Goal: Task Accomplishment & Management: Manage account settings

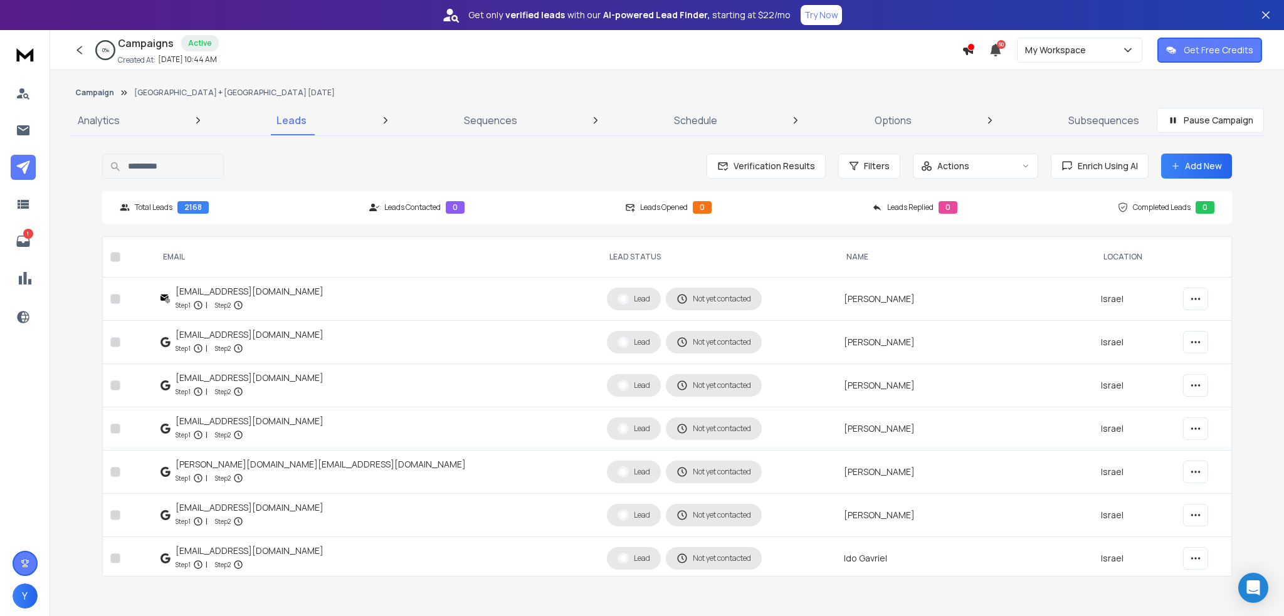
click at [1186, 169] on button "Add New" at bounding box center [1196, 166] width 71 height 25
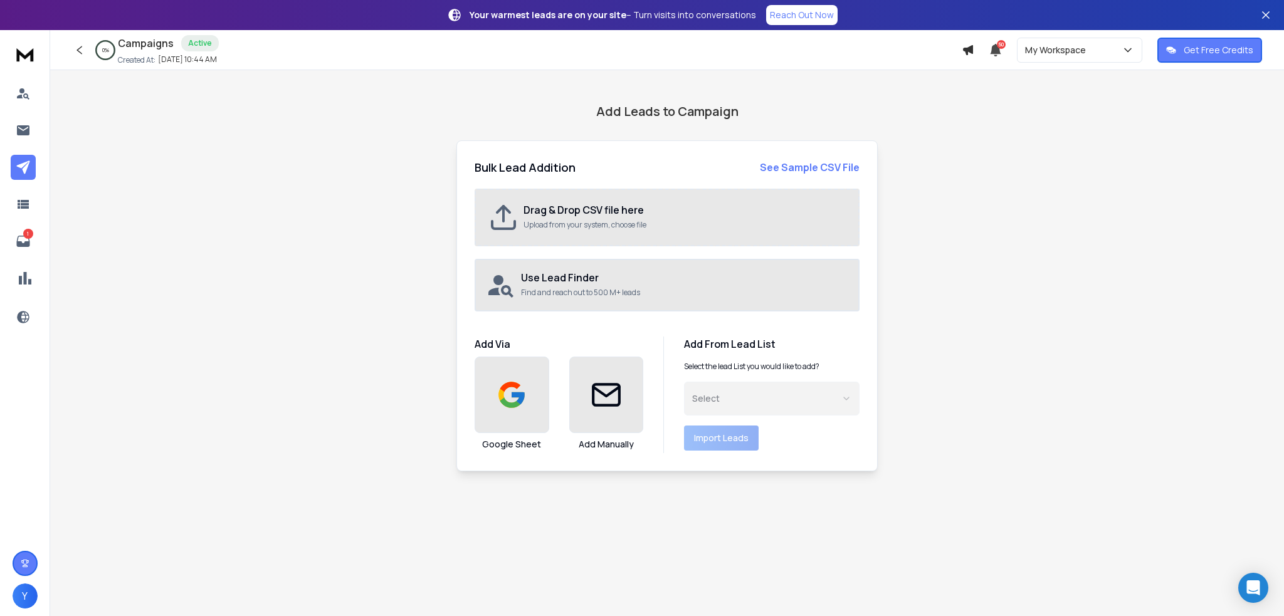
click at [581, 230] on div "Drag & Drop CSV file here Upload from your system, choose file" at bounding box center [685, 218] width 322 height 30
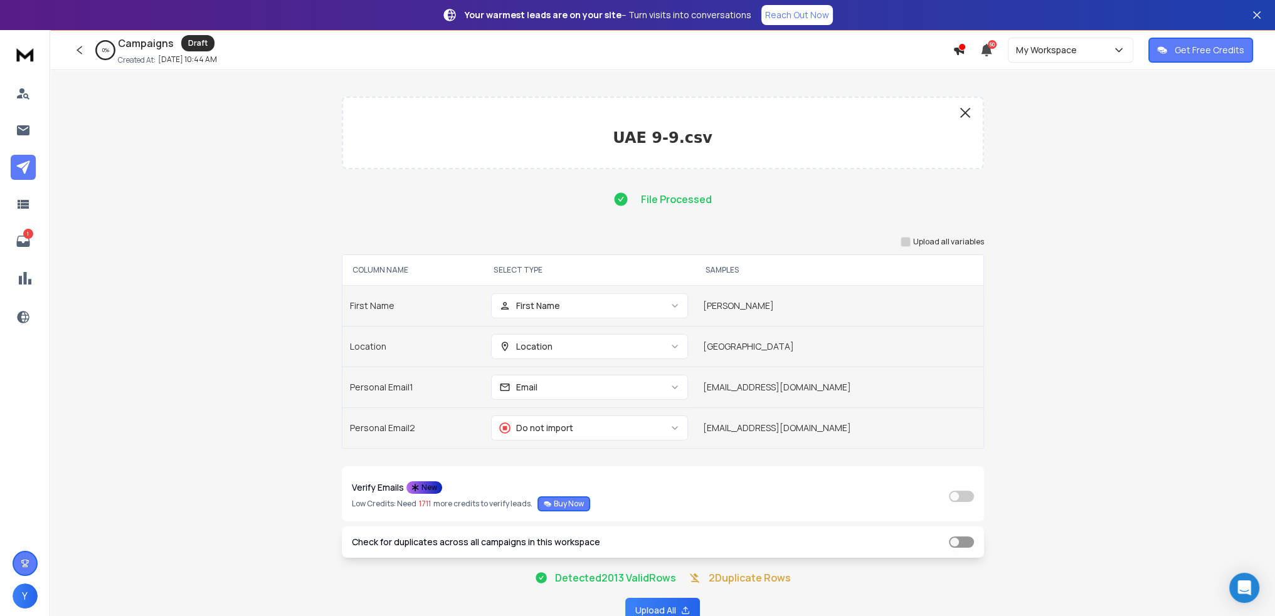
scroll to position [39, 0]
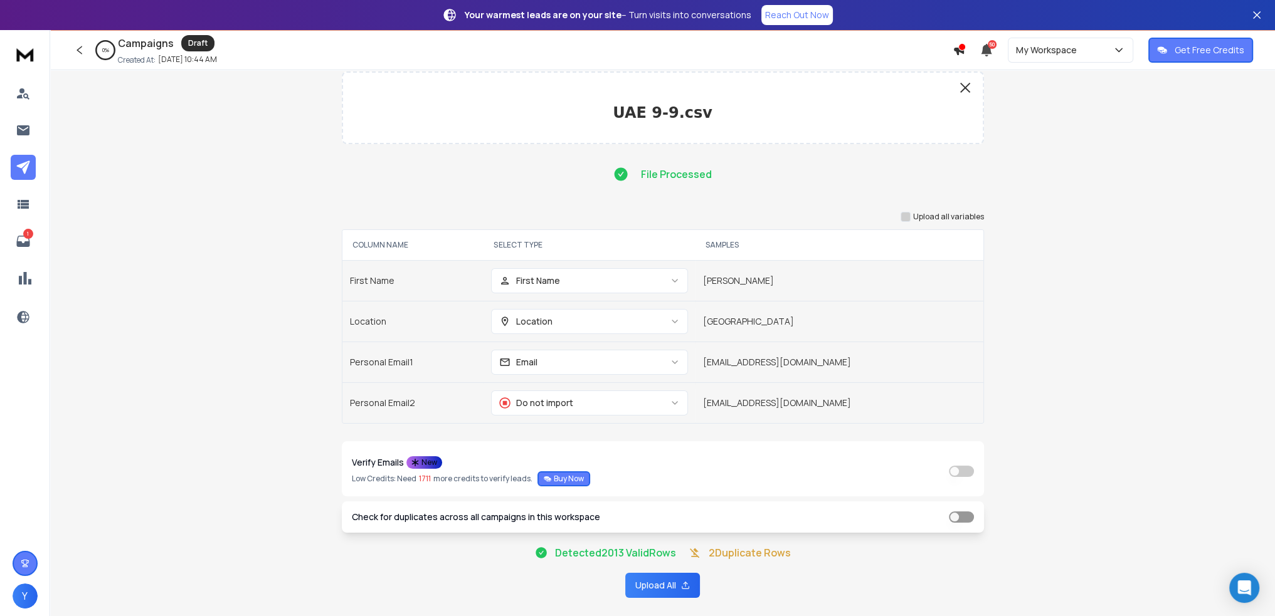
click at [659, 576] on button "Upload All" at bounding box center [662, 585] width 75 height 25
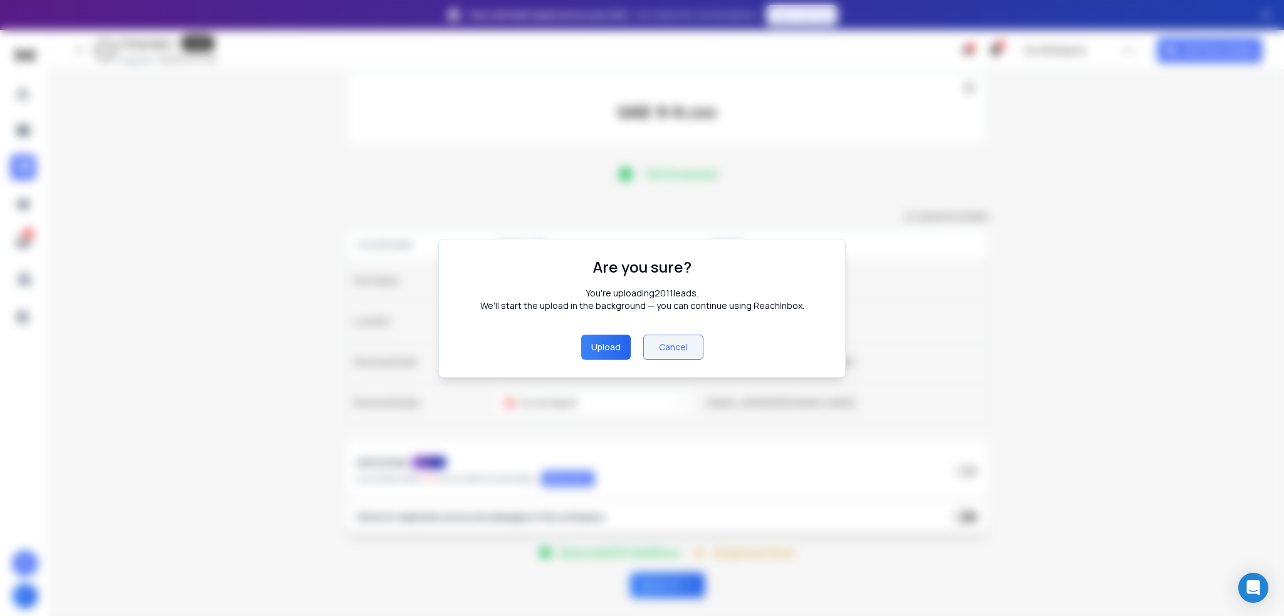
click at [617, 346] on button "Upload" at bounding box center [606, 347] width 50 height 25
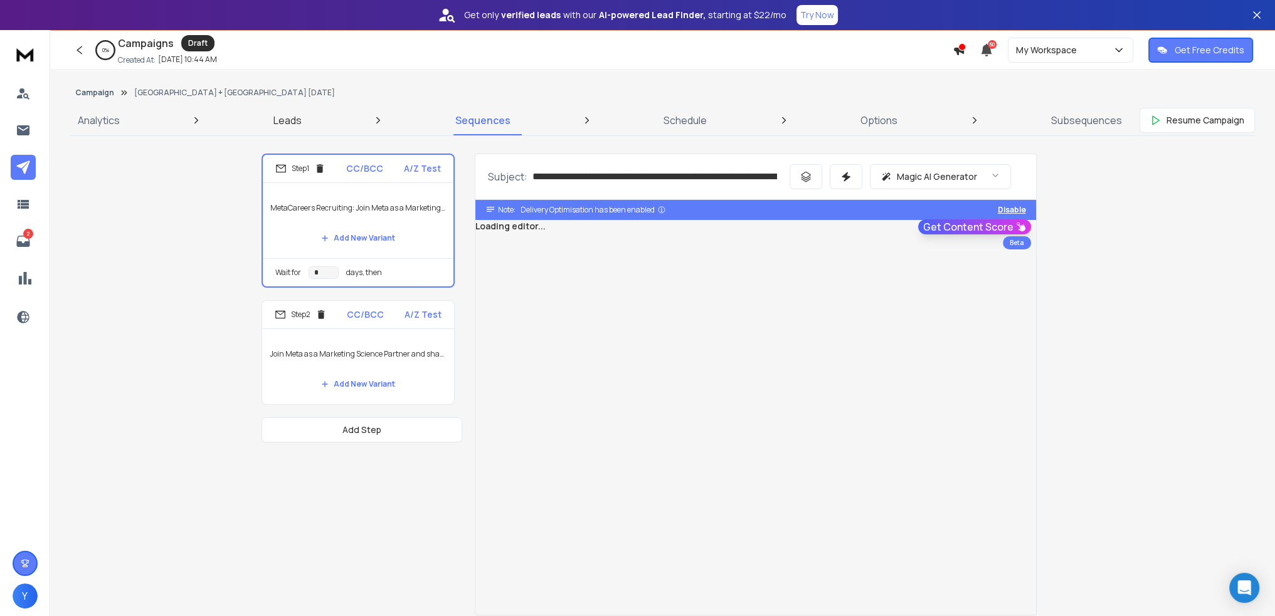
click at [272, 122] on link "Leads" at bounding box center [287, 120] width 43 height 30
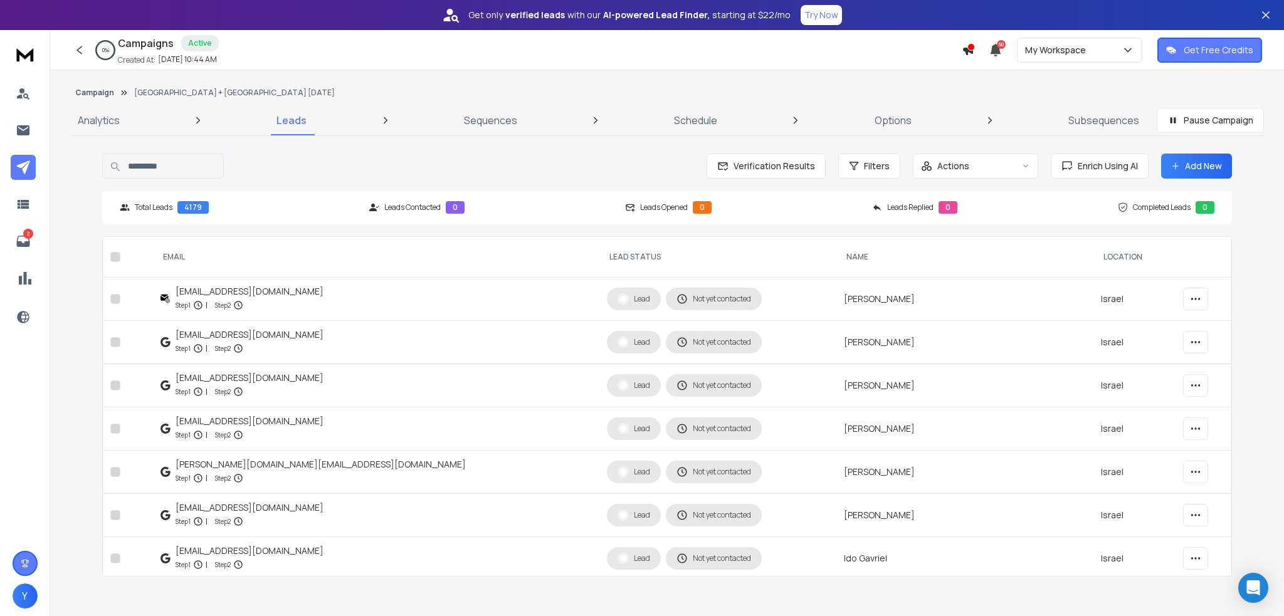
click at [1186, 173] on button "Add New" at bounding box center [1196, 166] width 71 height 25
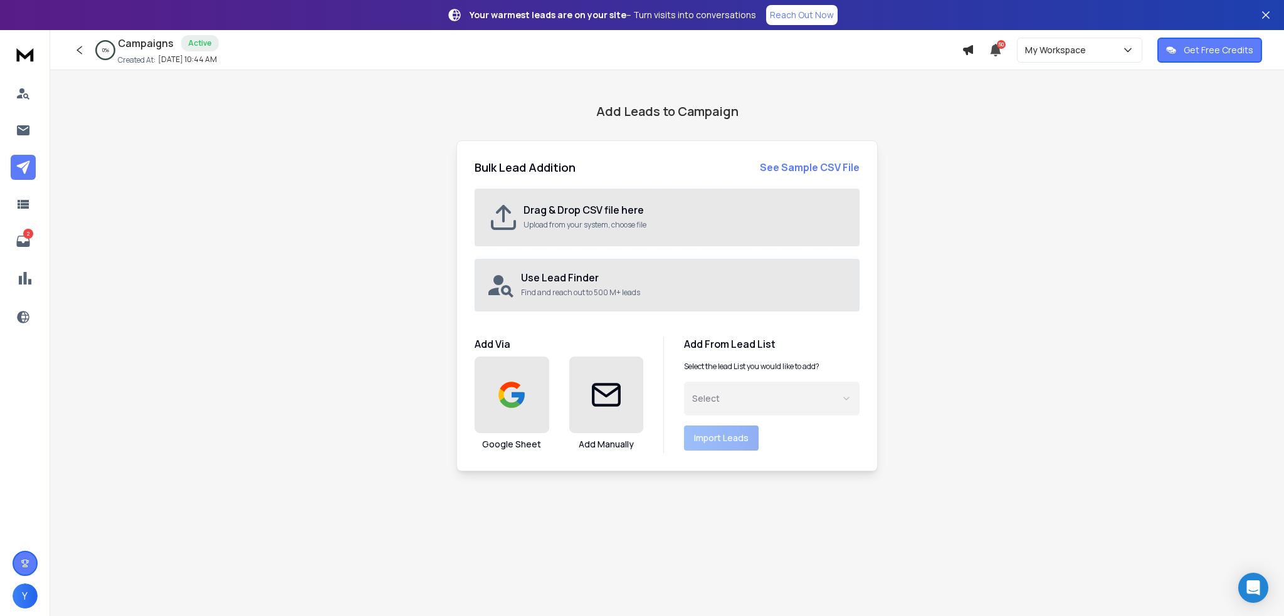
click at [715, 220] on p "Upload from your system, choose file" at bounding box center [685, 225] width 322 height 10
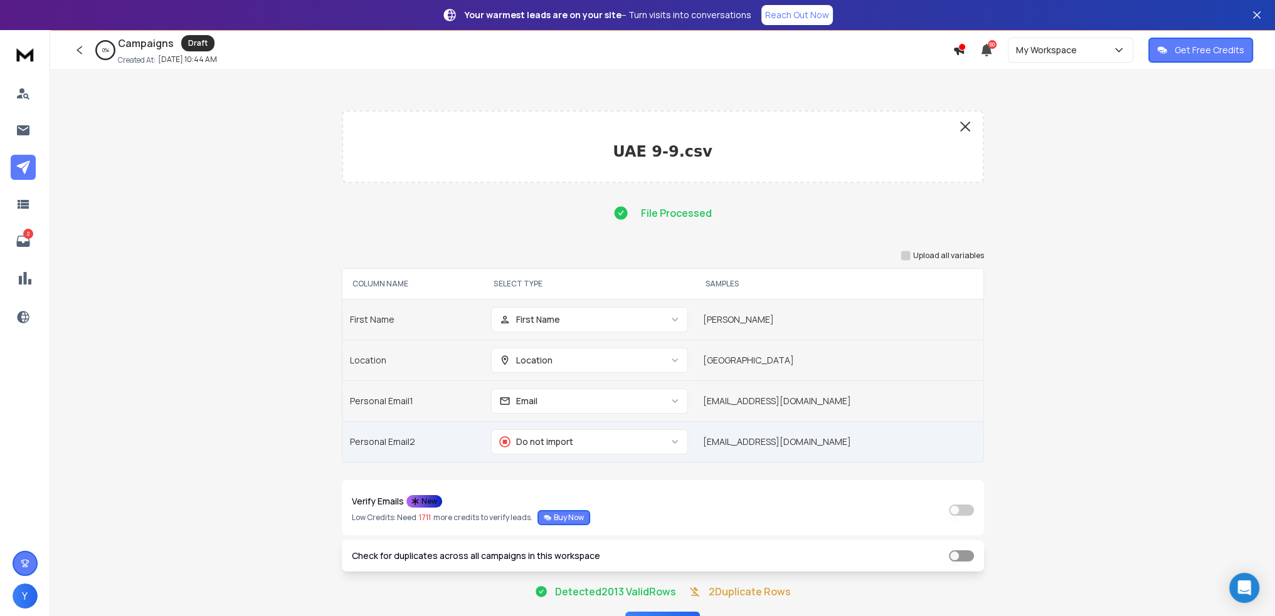
click at [607, 434] on button "Do not import" at bounding box center [589, 441] width 196 height 25
click at [645, 612] on button "Upload All" at bounding box center [662, 624] width 75 height 25
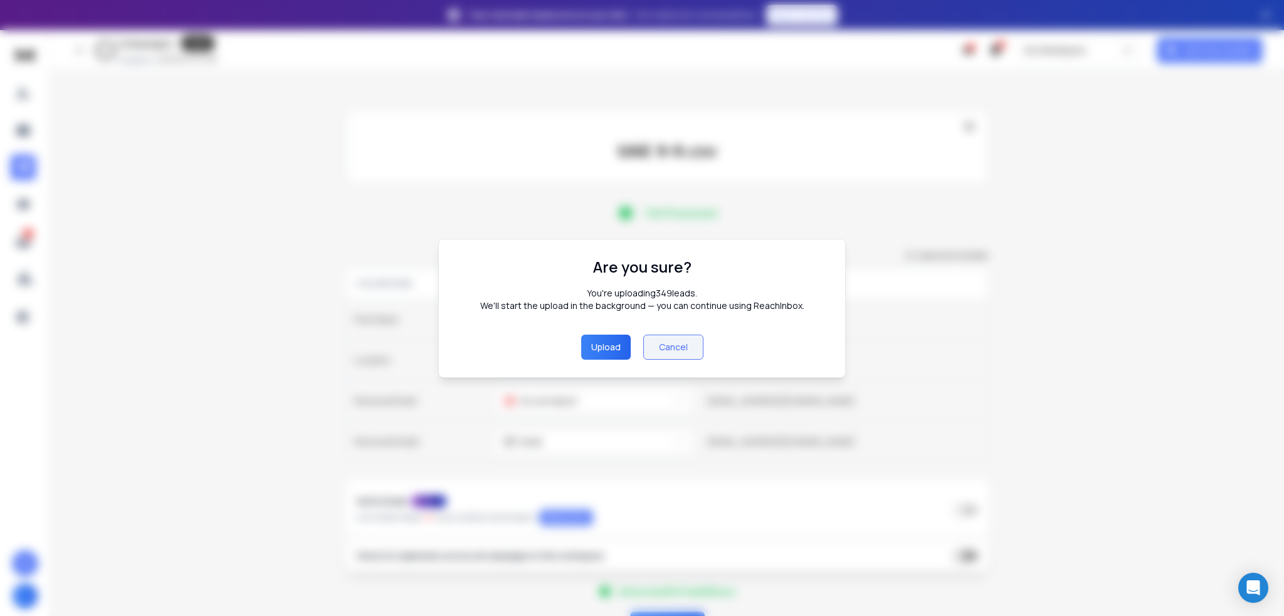
click at [591, 333] on div "Are you sure? You're uploading 349 lead s . We'll start the upload in the backg…" at bounding box center [641, 308] width 371 height 103
click at [592, 340] on button "Upload" at bounding box center [606, 347] width 50 height 25
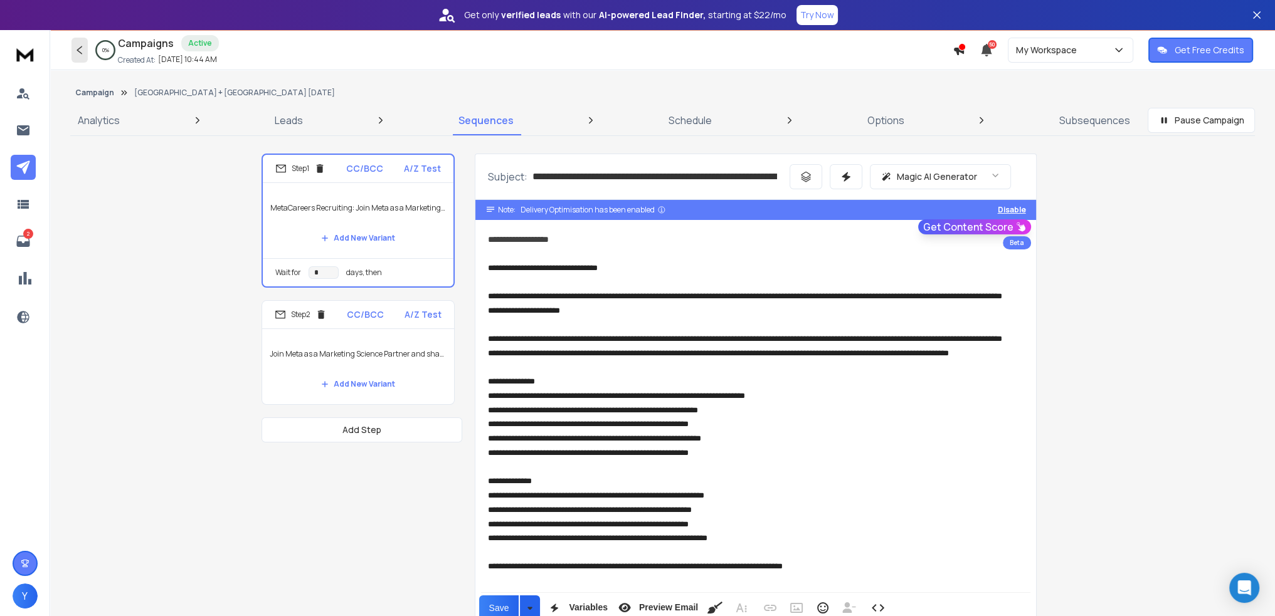
click at [85, 43] on button at bounding box center [79, 50] width 16 height 25
